Goal: Find specific page/section: Find specific page/section

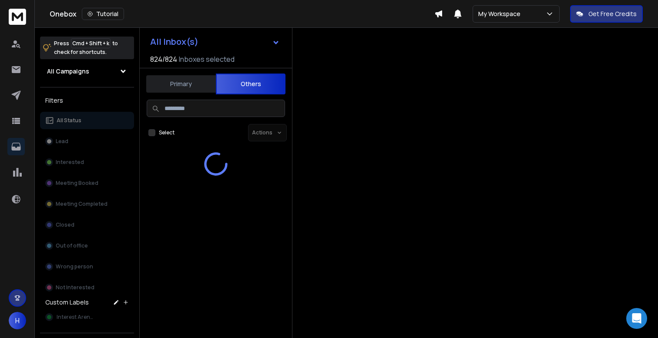
click at [196, 78] on button "Primary" at bounding box center [181, 83] width 70 height 19
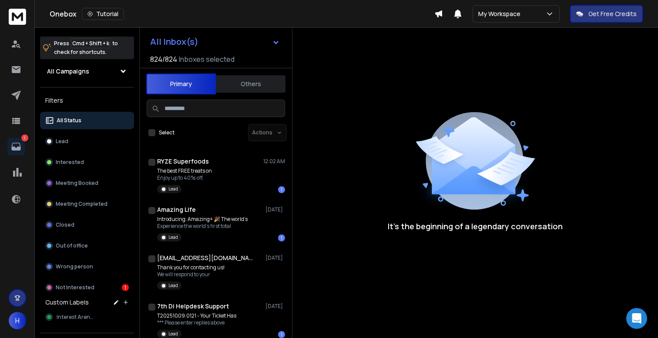
click at [243, 90] on button "Others" at bounding box center [251, 83] width 70 height 19
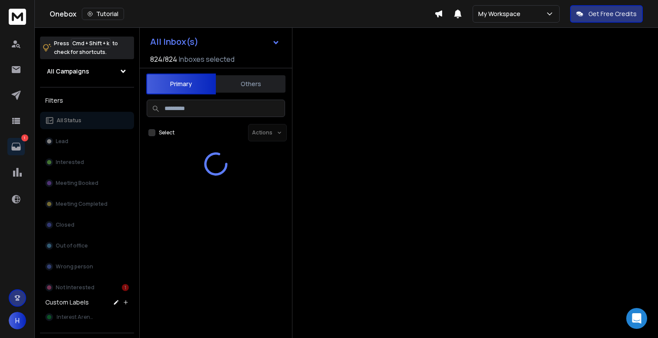
click at [202, 84] on button "Primary" at bounding box center [181, 84] width 70 height 21
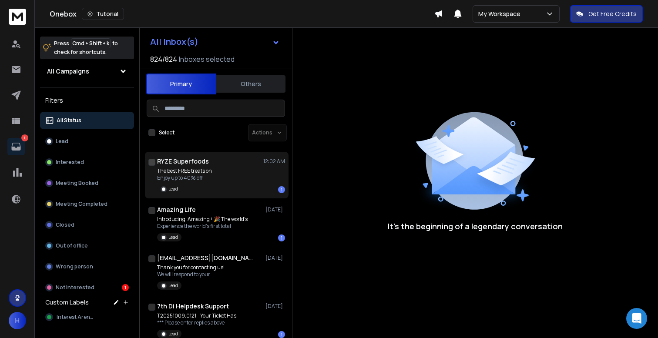
click at [263, 164] on p "12:02 AM" at bounding box center [274, 161] width 22 height 7
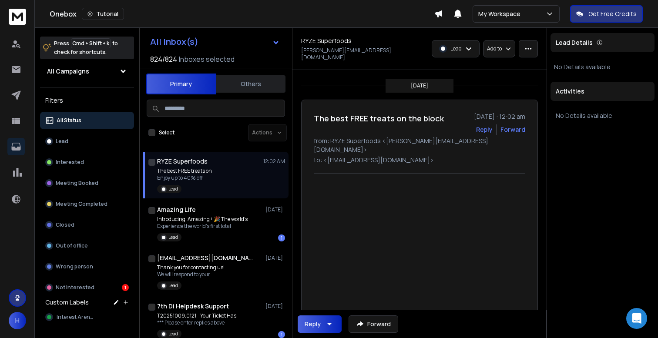
click at [258, 66] on div "All Inbox(s) 824 / 824 Inboxes selected Primary Others Select Actions RYZE Supe…" at bounding box center [216, 197] width 152 height 338
click at [246, 74] on div "All Inbox(s) 824 / 824 Inboxes selected Primary Others Select Actions RYZE Supe…" at bounding box center [216, 197] width 152 height 338
click at [204, 74] on button "Primary" at bounding box center [181, 84] width 70 height 21
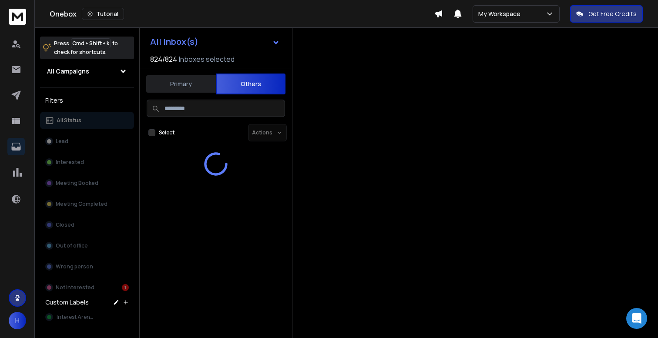
click at [230, 84] on button "Others" at bounding box center [251, 84] width 70 height 21
click at [195, 84] on button "Primary" at bounding box center [181, 83] width 70 height 19
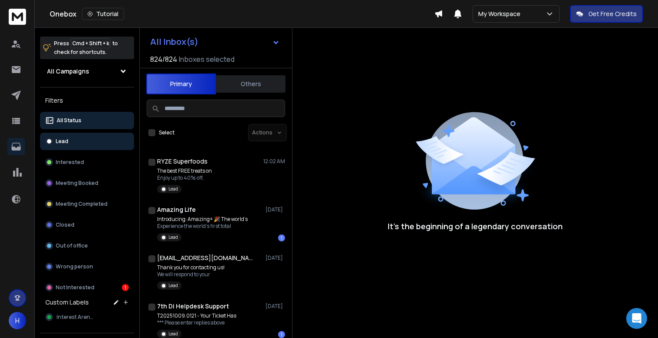
click at [103, 149] on button "Lead" at bounding box center [87, 141] width 94 height 17
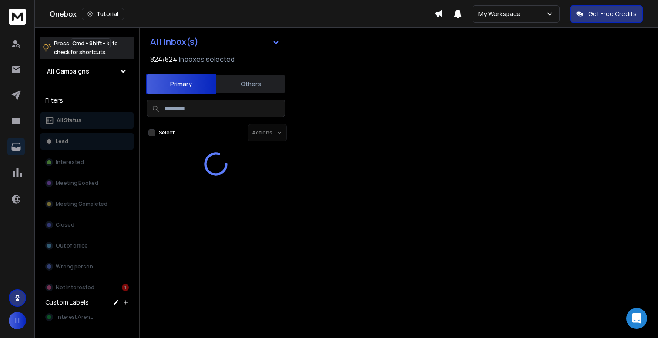
click at [101, 126] on button "All Status" at bounding box center [87, 120] width 94 height 17
click at [101, 126] on div "All Status Lead Interested Meeting Booked Meeting Completed Closed Out of offic…" at bounding box center [87, 204] width 94 height 184
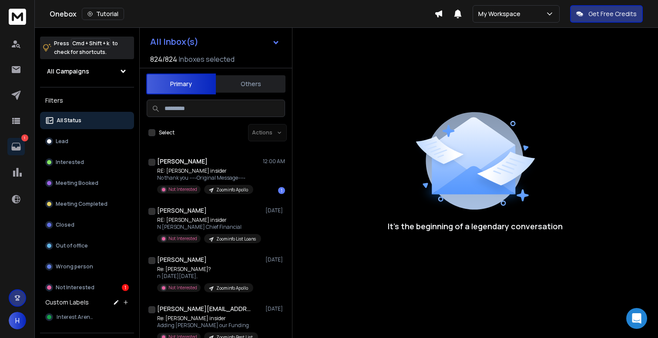
click at [241, 100] on input at bounding box center [216, 108] width 138 height 17
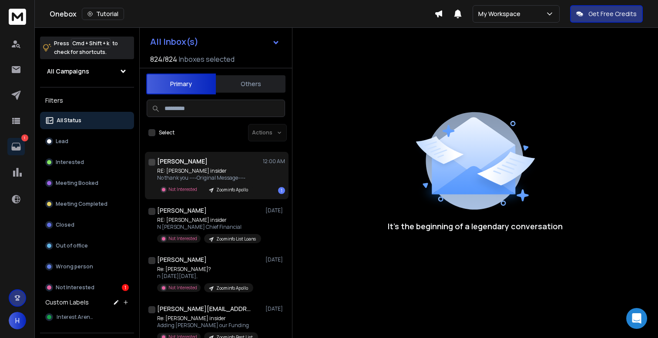
click at [228, 189] on p "Zoominfo Apollo" at bounding box center [232, 190] width 32 height 7
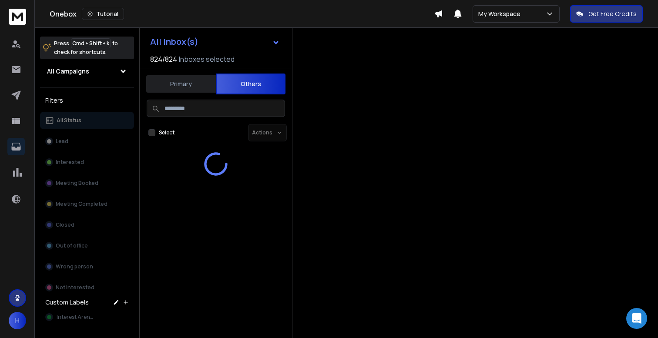
click at [247, 80] on button "Others" at bounding box center [251, 84] width 70 height 21
click at [171, 72] on div "All Inbox(s) 824 / 824 Inboxes selected Primary Others Select Actions" at bounding box center [216, 197] width 152 height 338
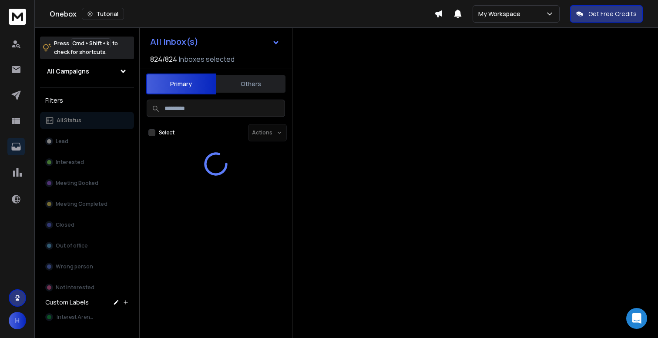
click at [172, 79] on button "Primary" at bounding box center [181, 84] width 70 height 21
